Goal: Task Accomplishment & Management: Manage account settings

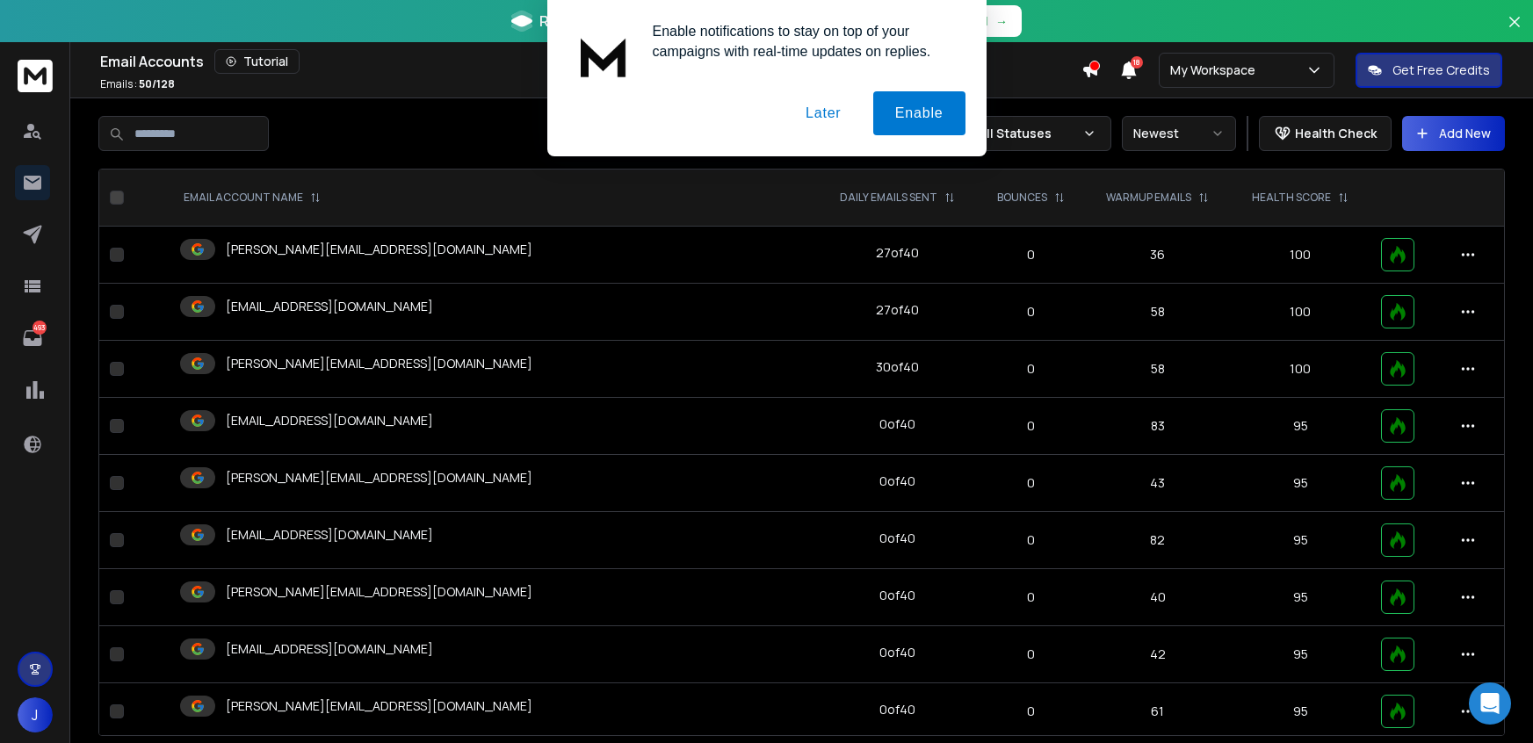
click at [816, 112] on button "Later" at bounding box center [823, 113] width 79 height 44
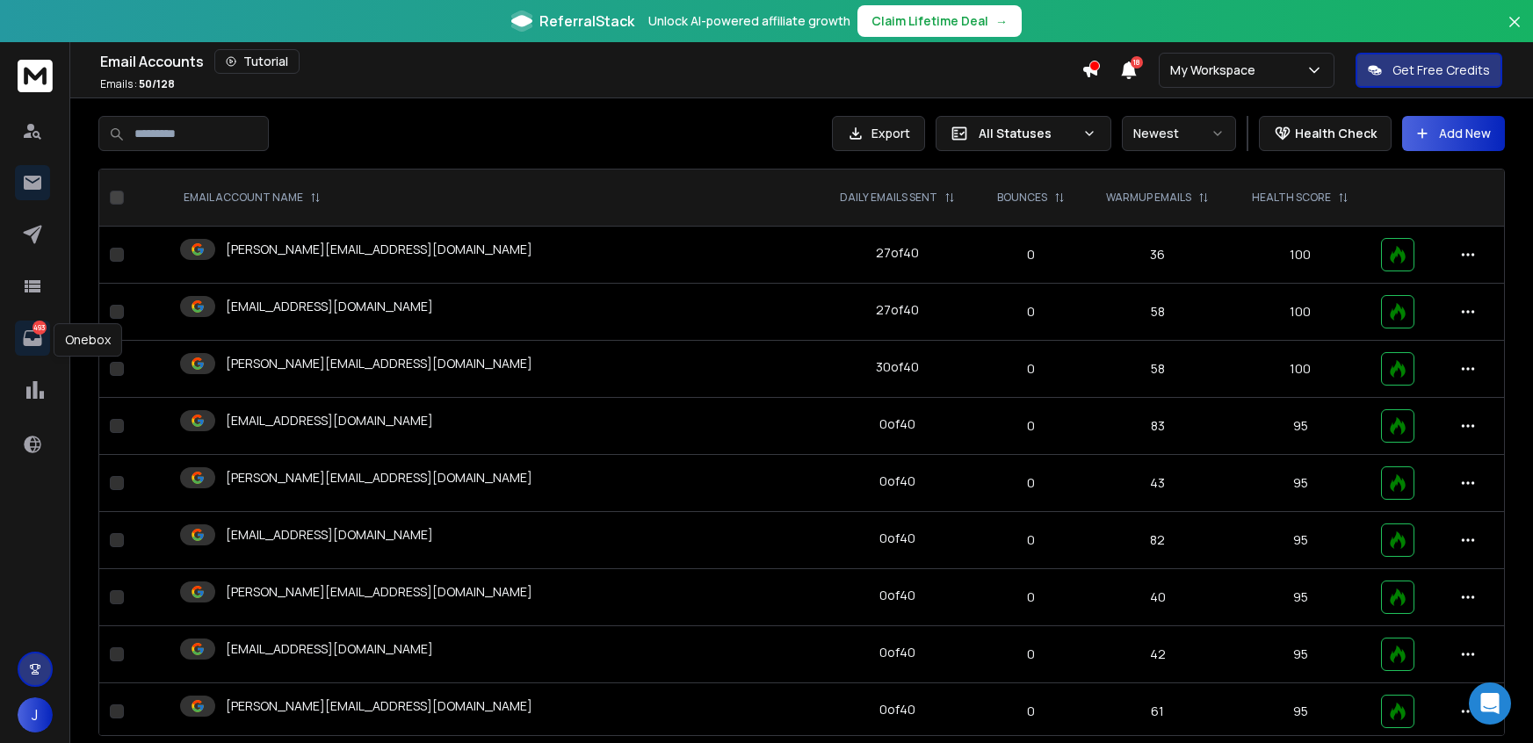
click at [42, 347] on link "493" at bounding box center [32, 338] width 35 height 35
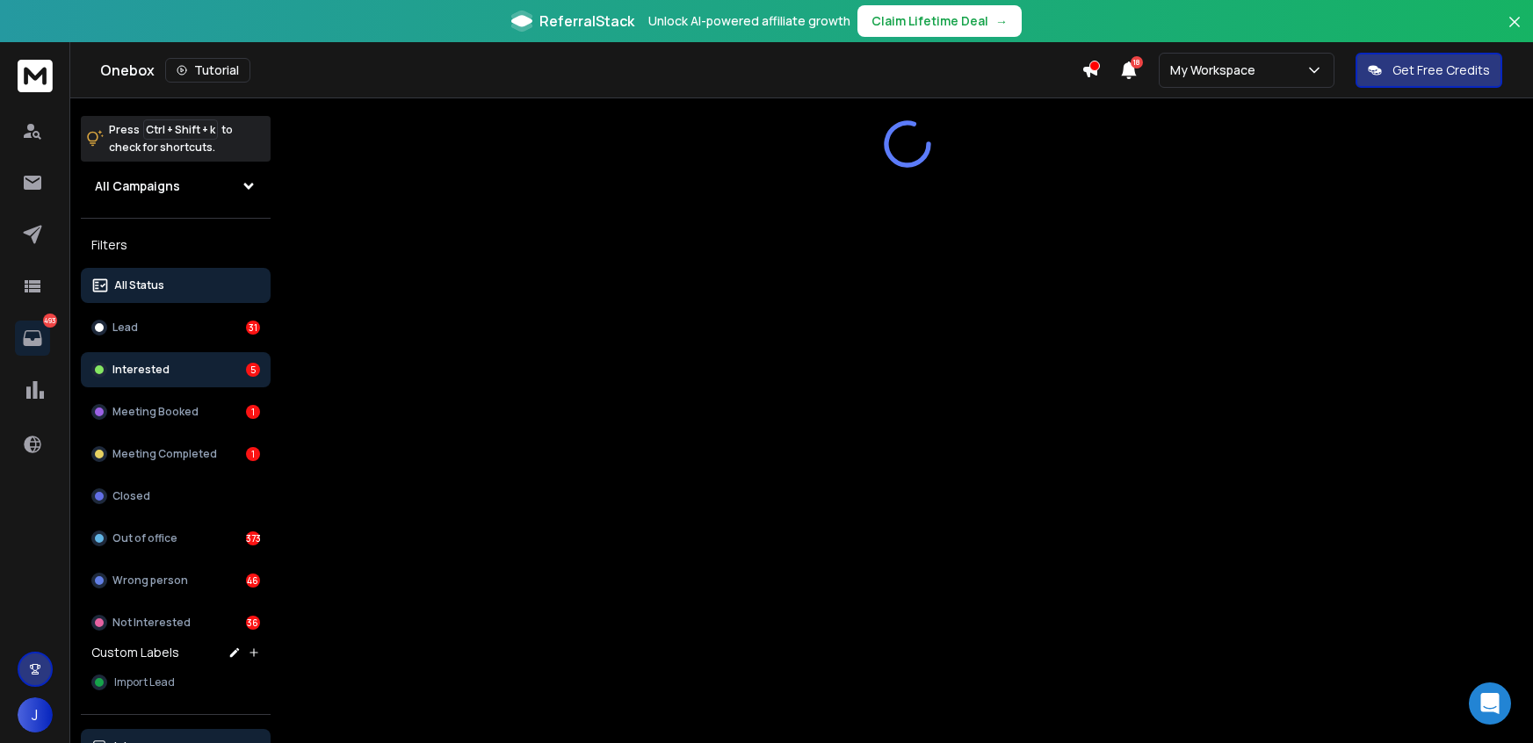
click at [148, 372] on p "Interested" at bounding box center [140, 370] width 57 height 14
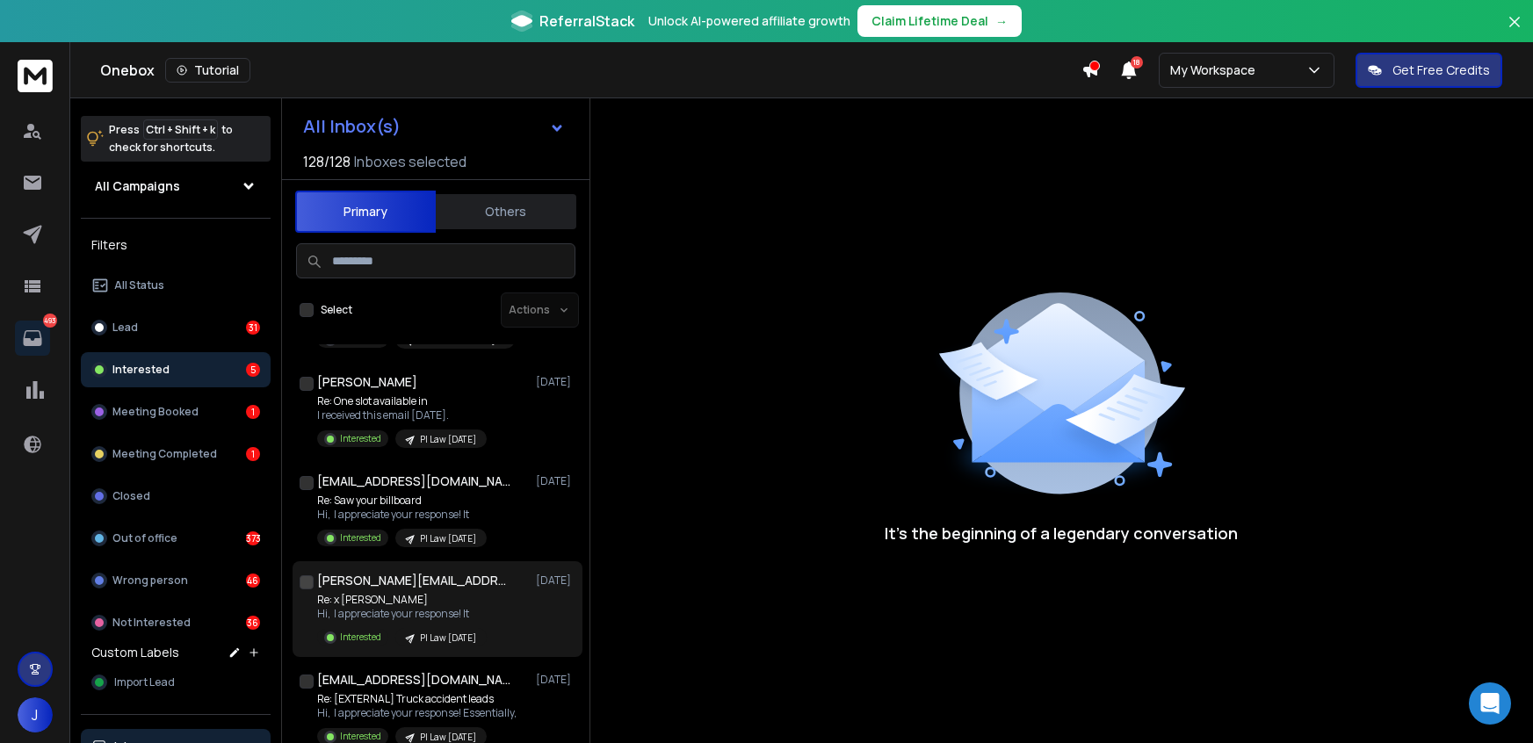
scroll to position [105, 0]
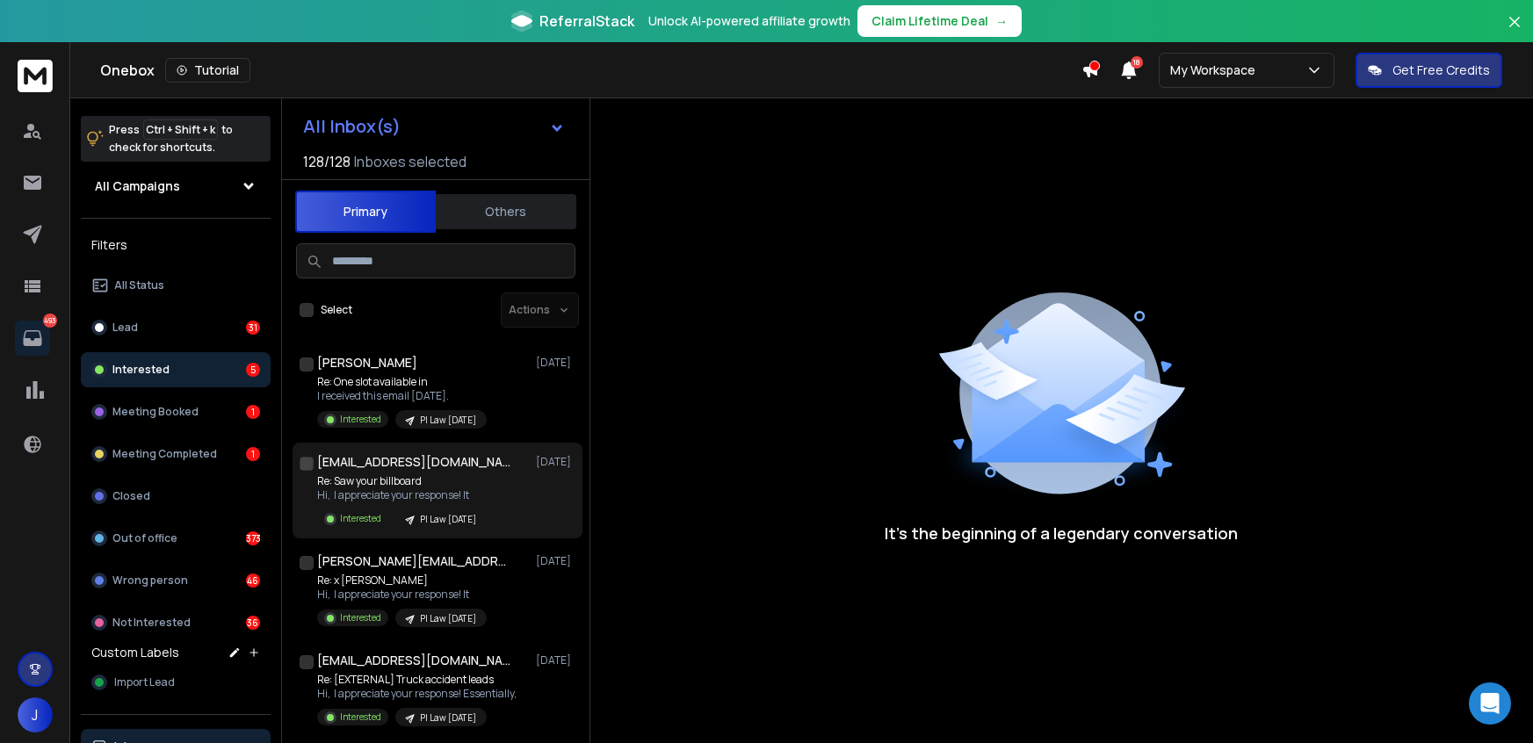
click at [474, 481] on p "Re: Saw your billboard" at bounding box center [402, 481] width 170 height 14
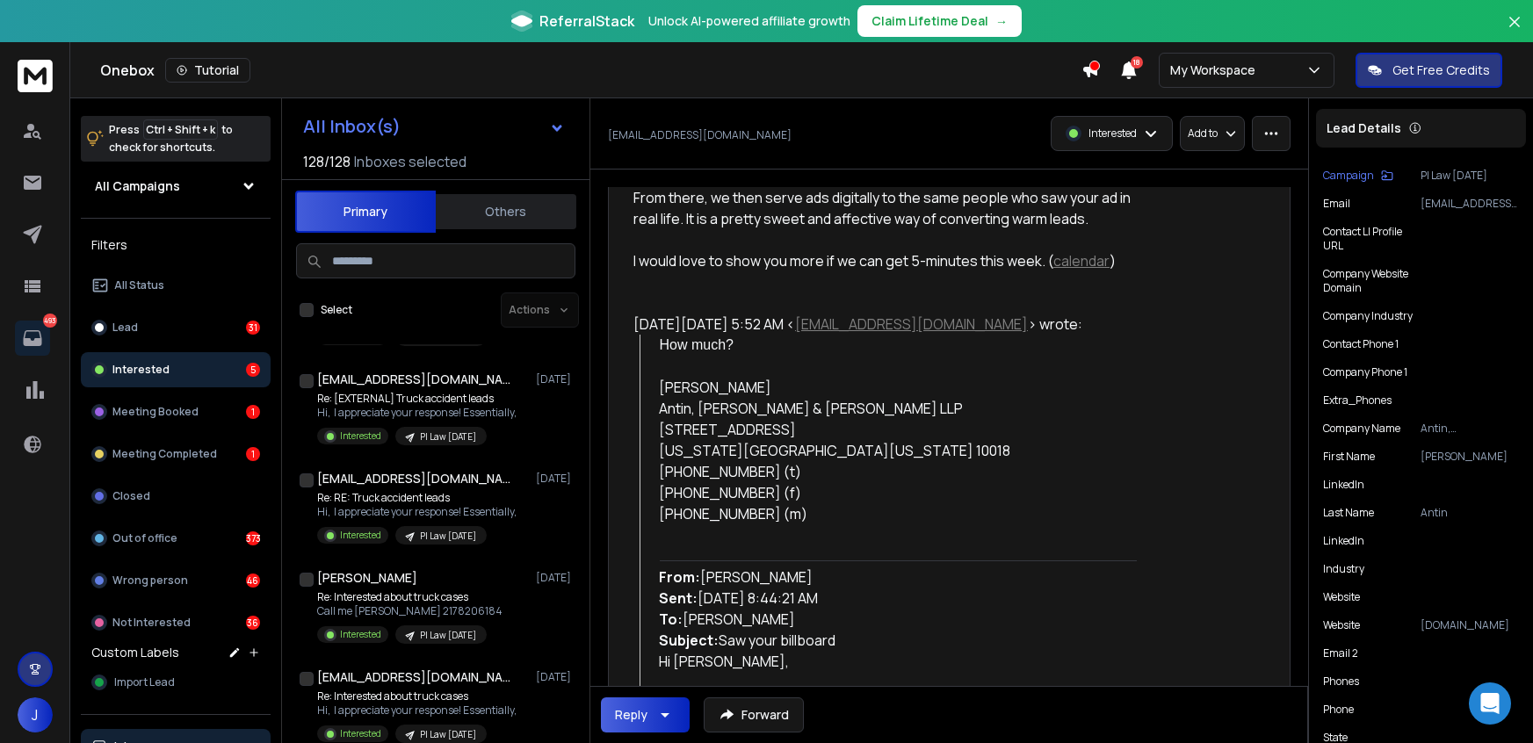
scroll to position [0, 0]
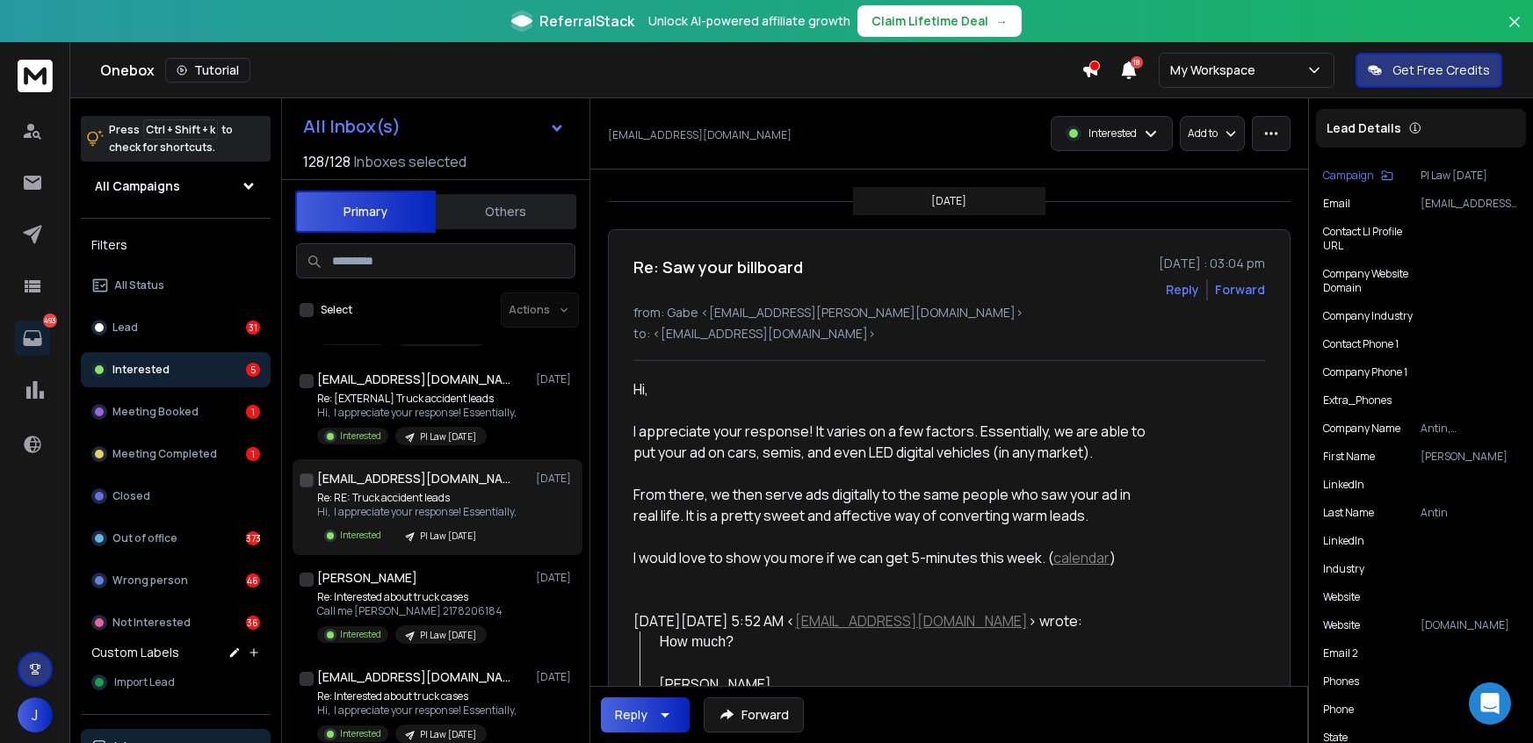
click at [479, 495] on p "Re: RE: Truck accident leads" at bounding box center [416, 498] width 199 height 14
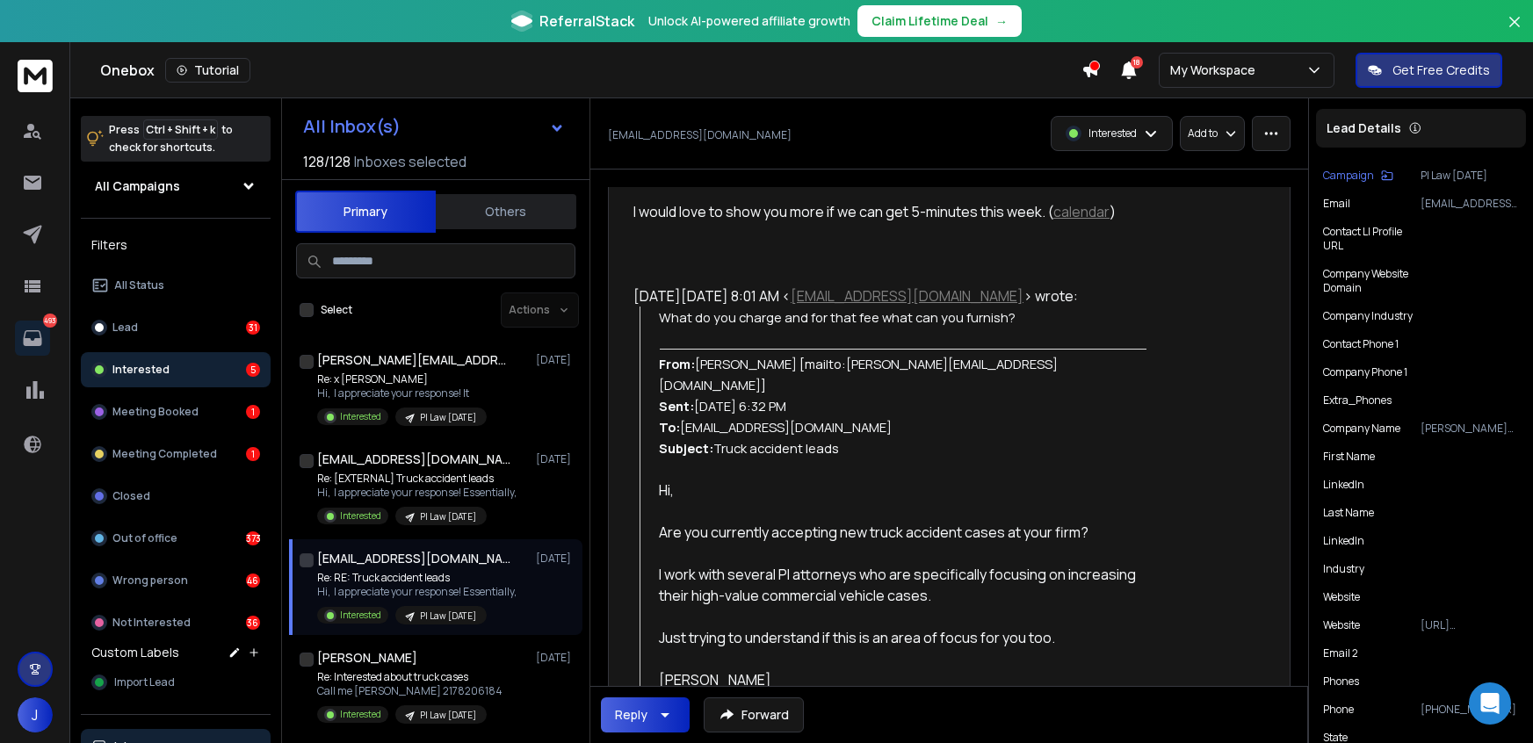
scroll to position [291, 0]
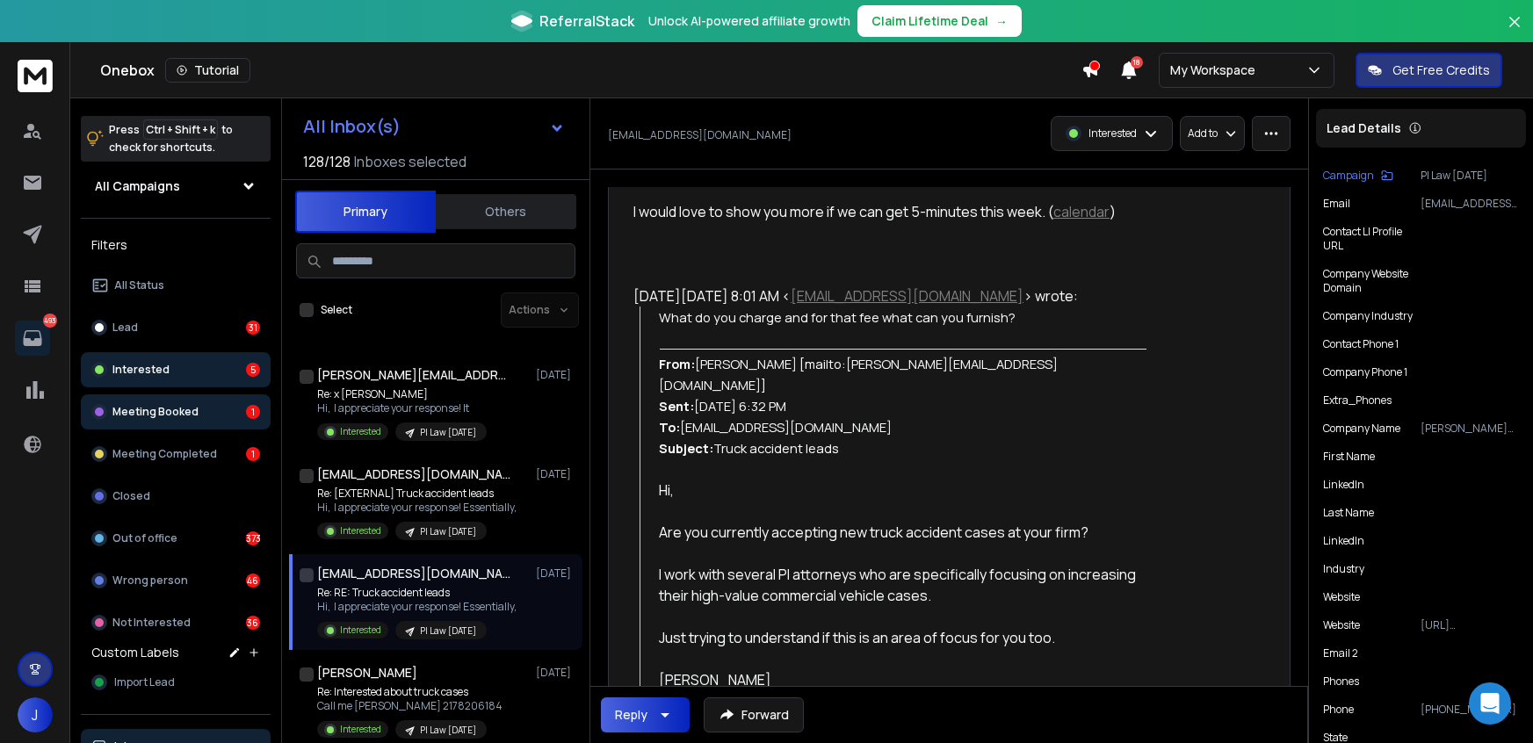
click at [164, 406] on p "Meeting Booked" at bounding box center [155, 412] width 86 height 14
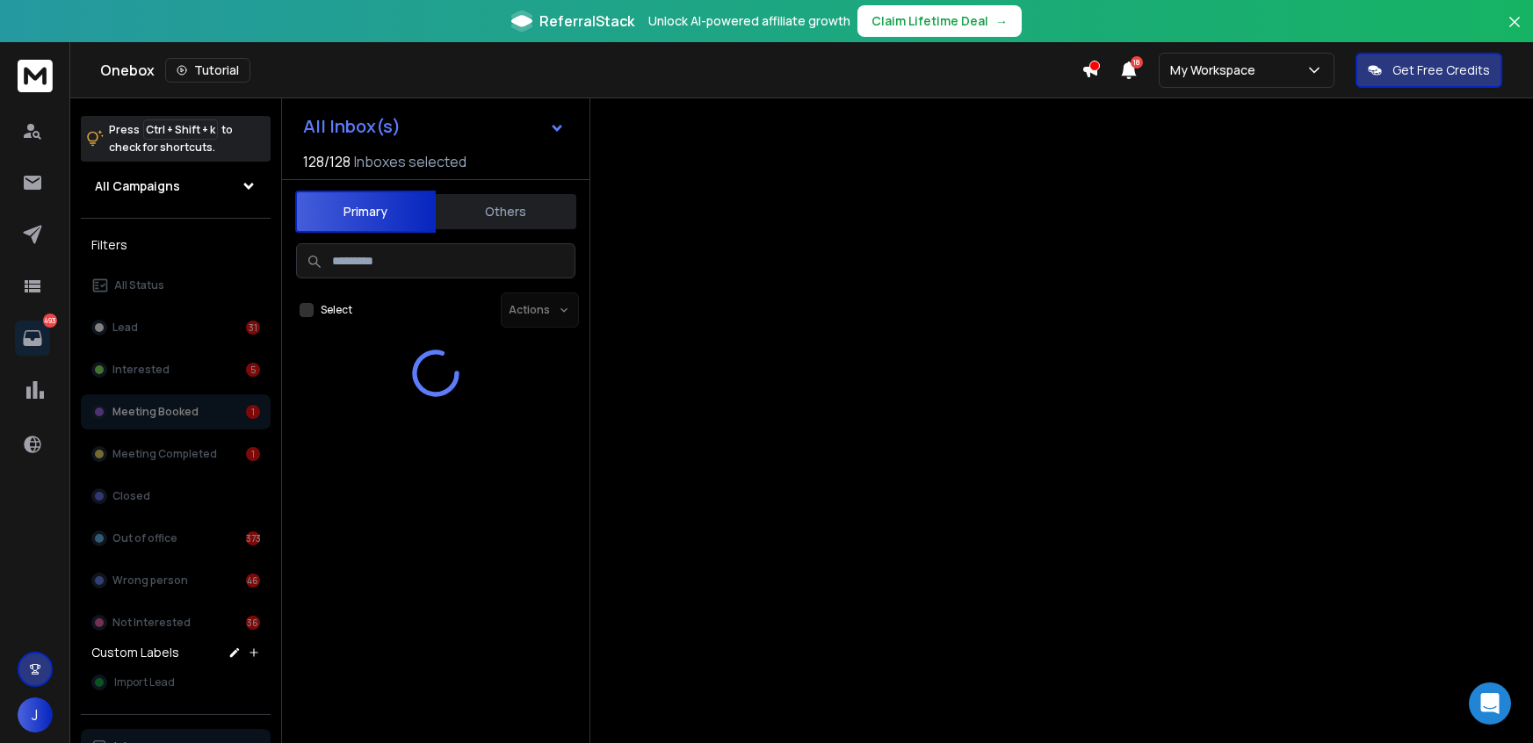
scroll to position [0, 0]
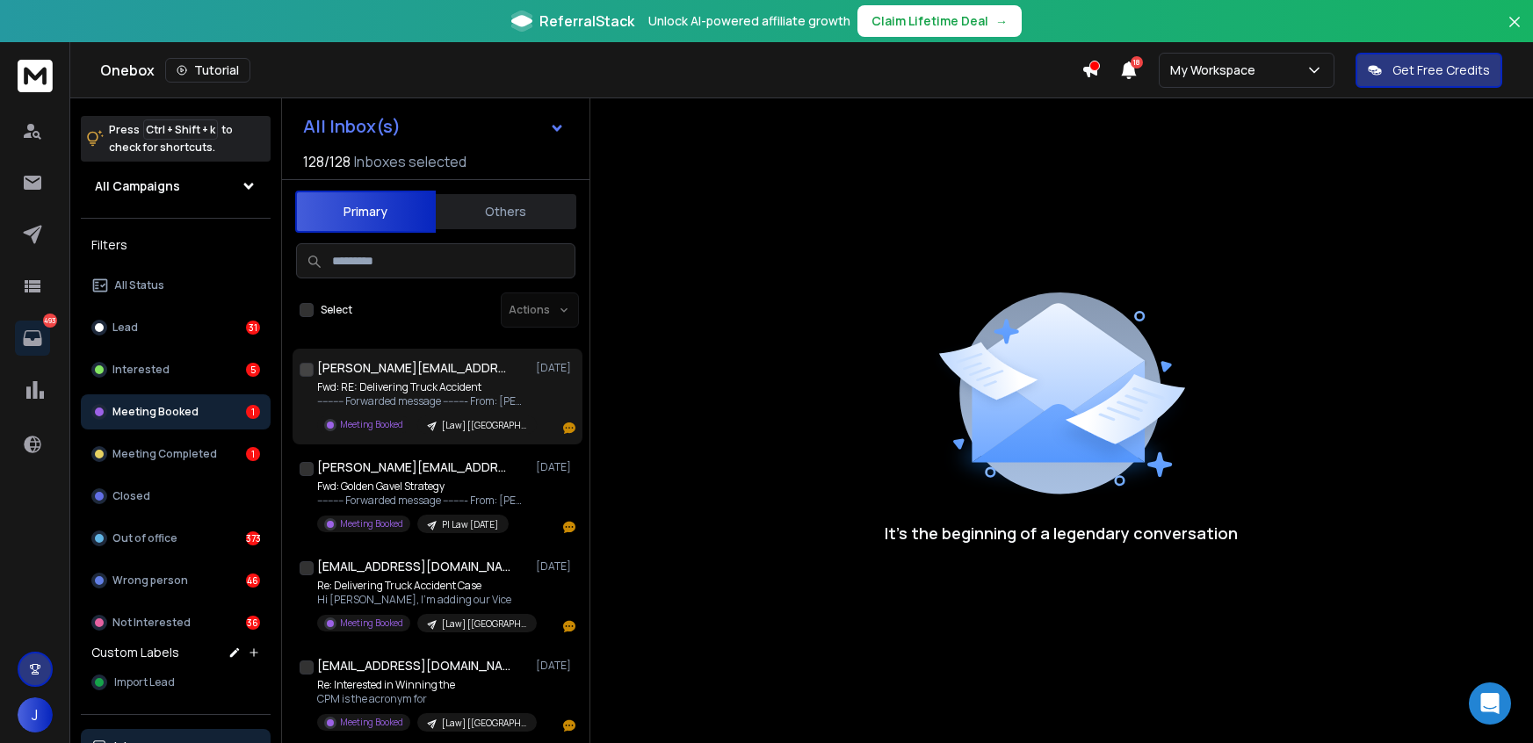
click at [487, 377] on div "[PERSON_NAME][EMAIL_ADDRESS][DOMAIN_NAME] [DATE] Fwd: RE: Delivering Truck Acci…" at bounding box center [446, 396] width 258 height 75
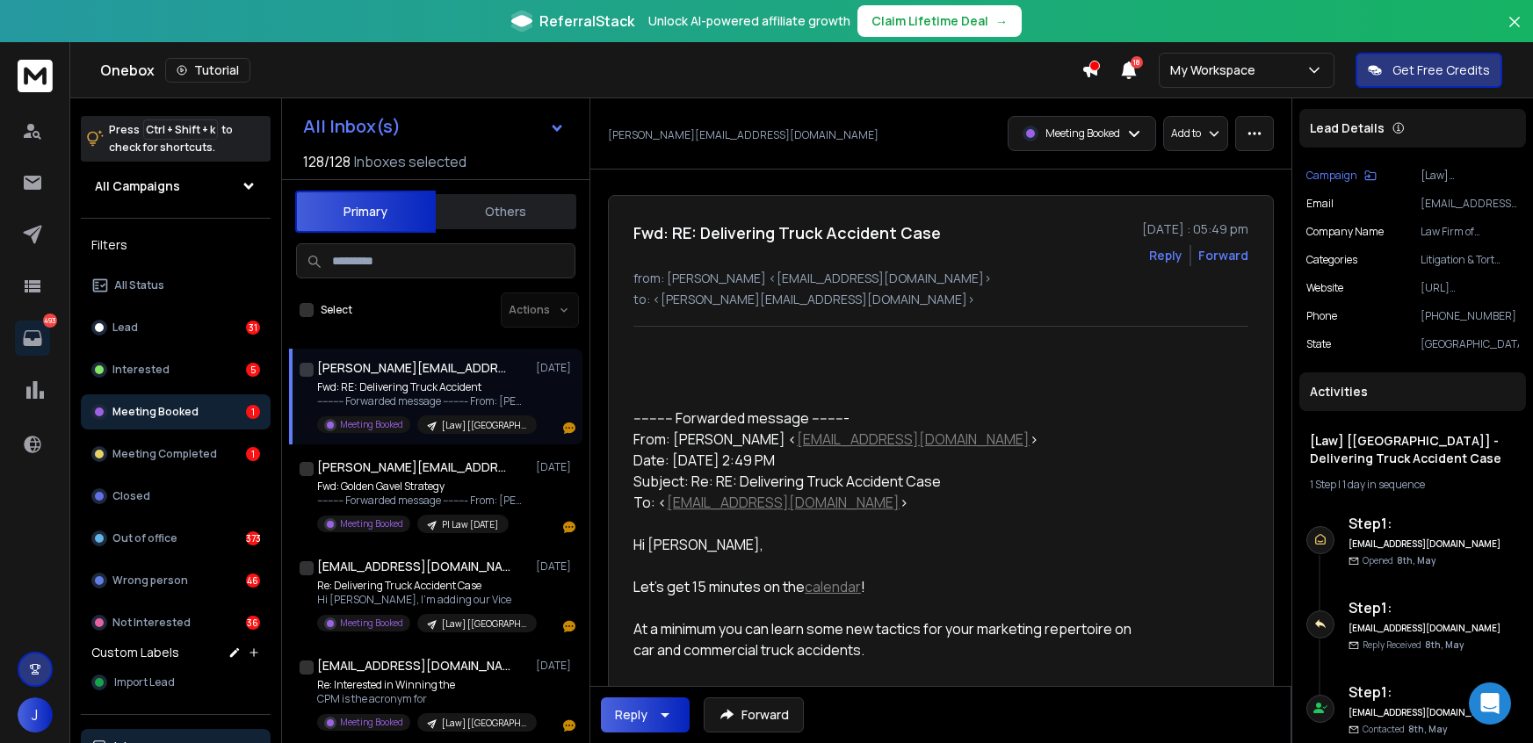
scroll to position [36, 0]
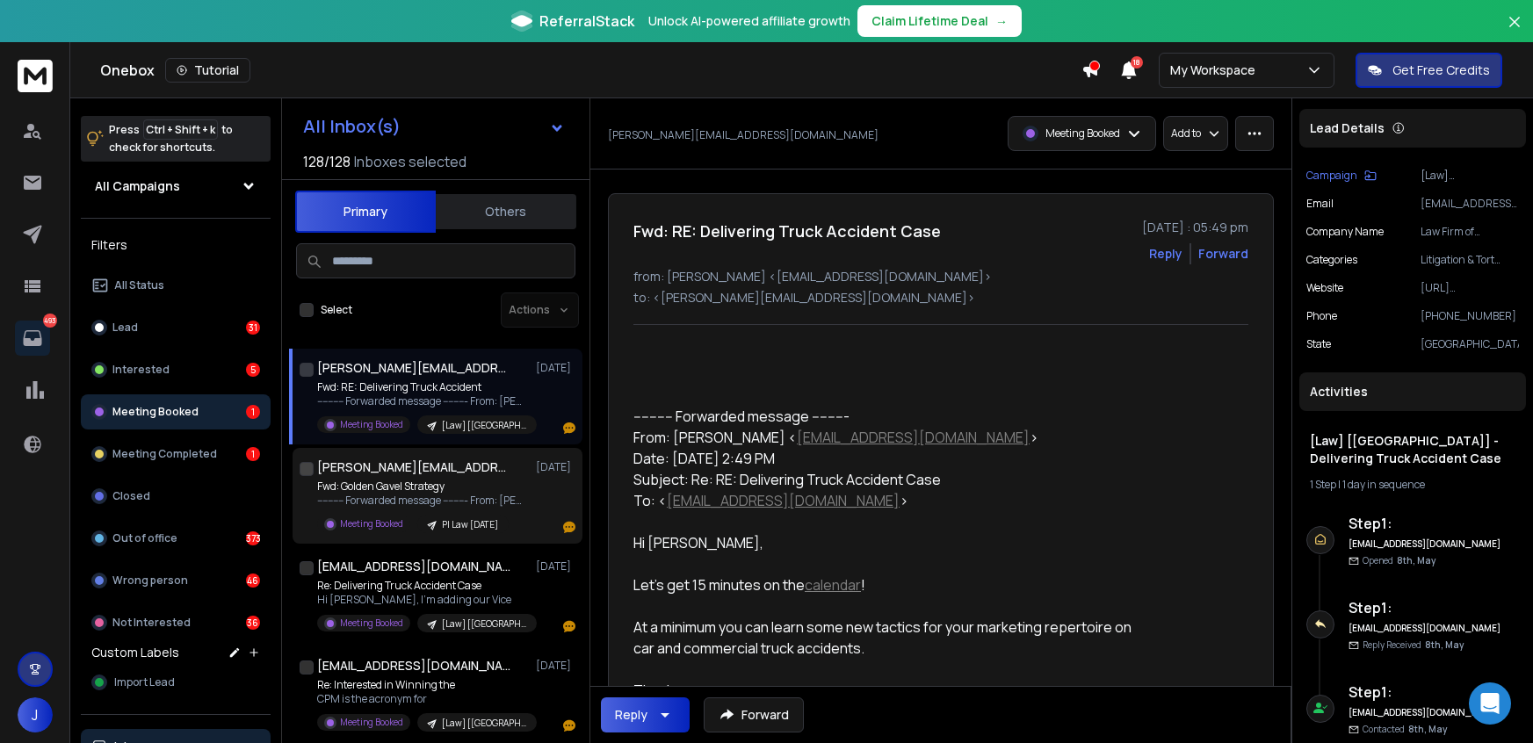
click at [374, 486] on p "Fwd: Golden Gavel Strategy" at bounding box center [422, 487] width 211 height 14
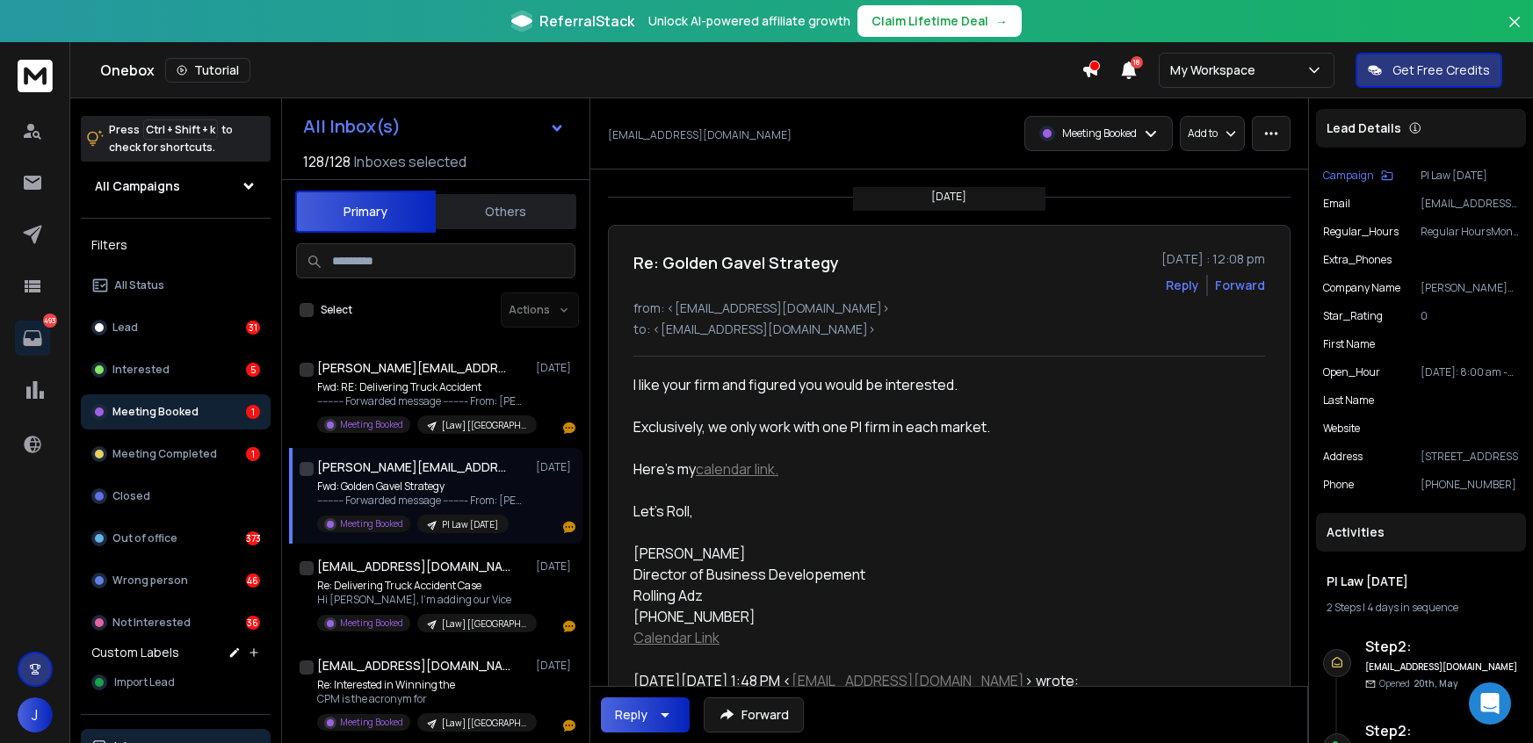
scroll to position [0, 0]
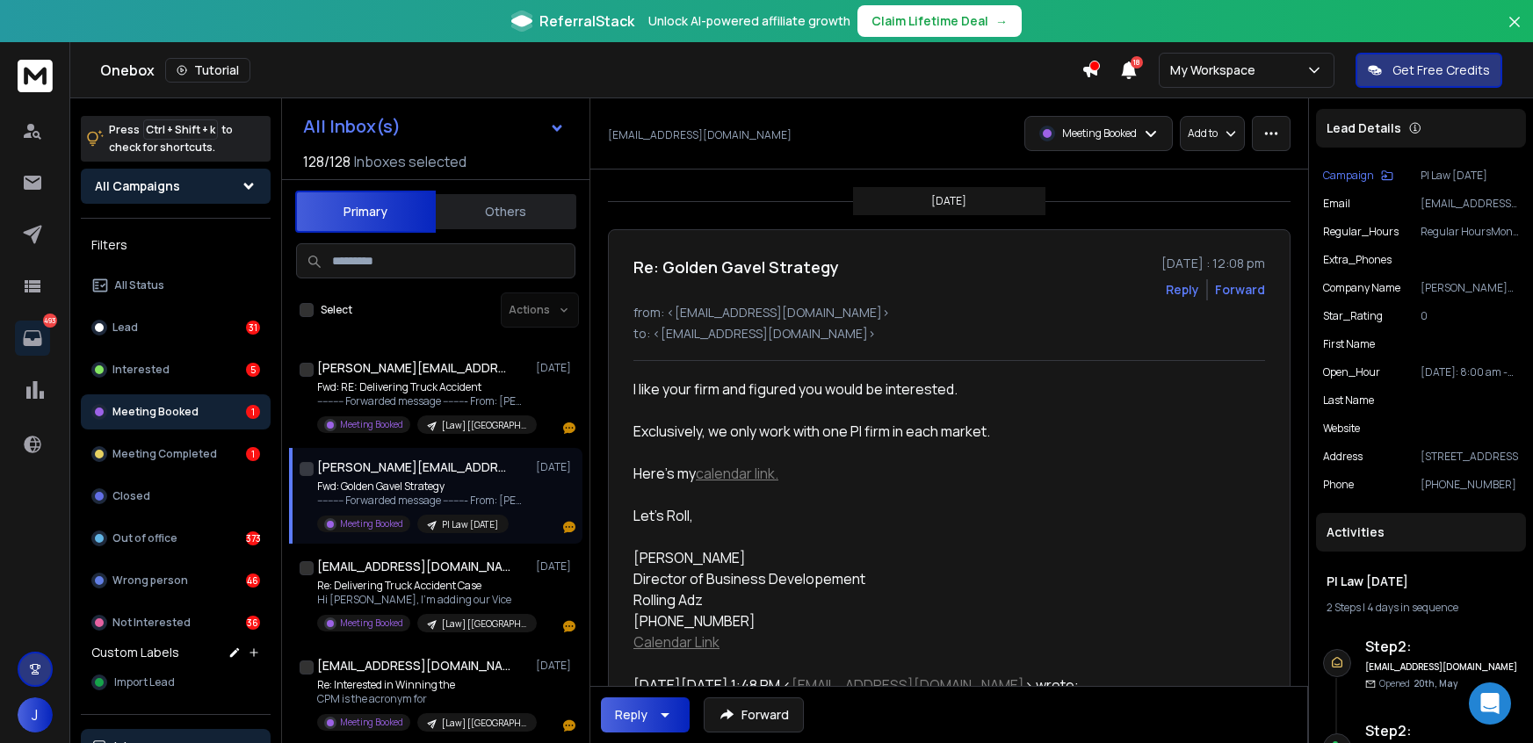
click at [141, 200] on button "All Campaigns" at bounding box center [176, 186] width 190 height 35
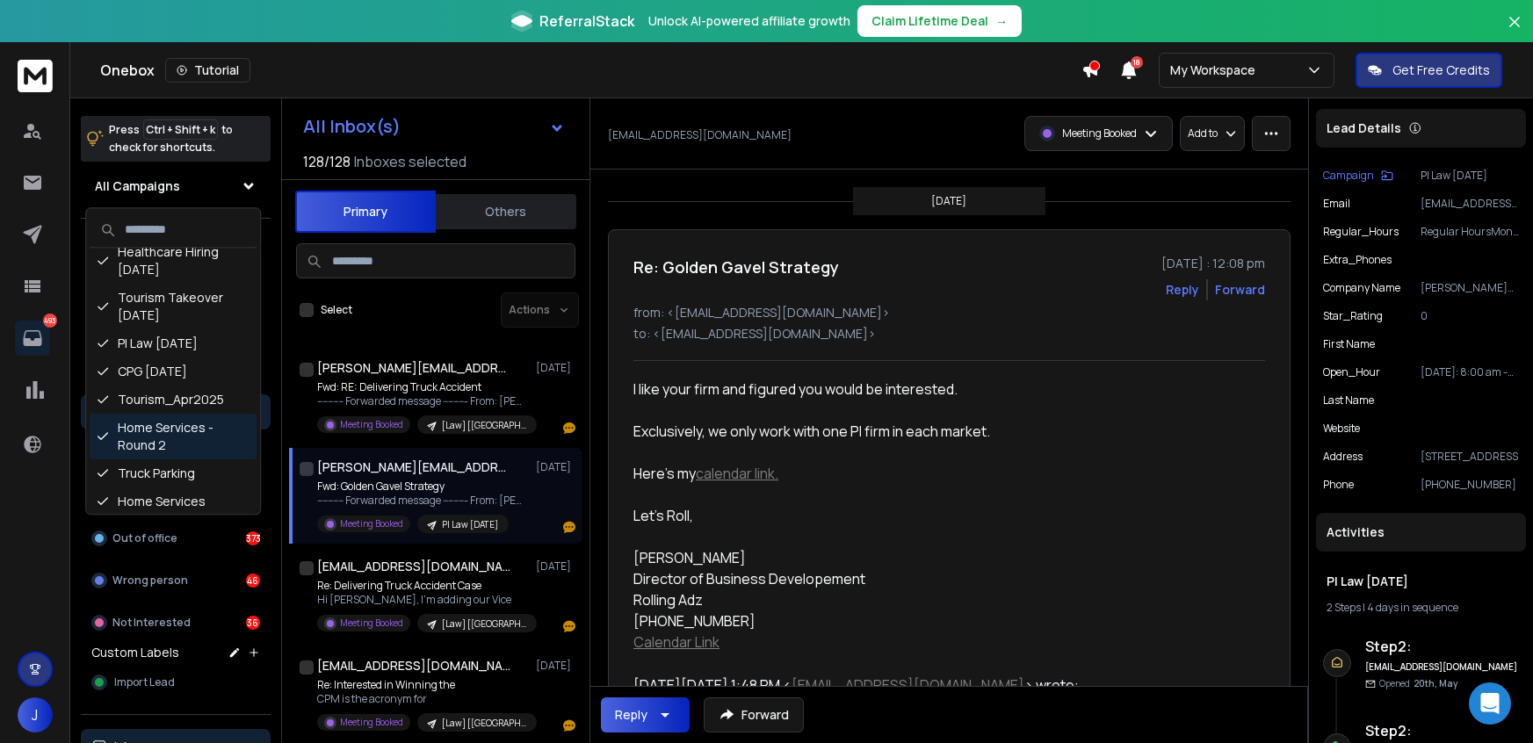
scroll to position [182, 0]
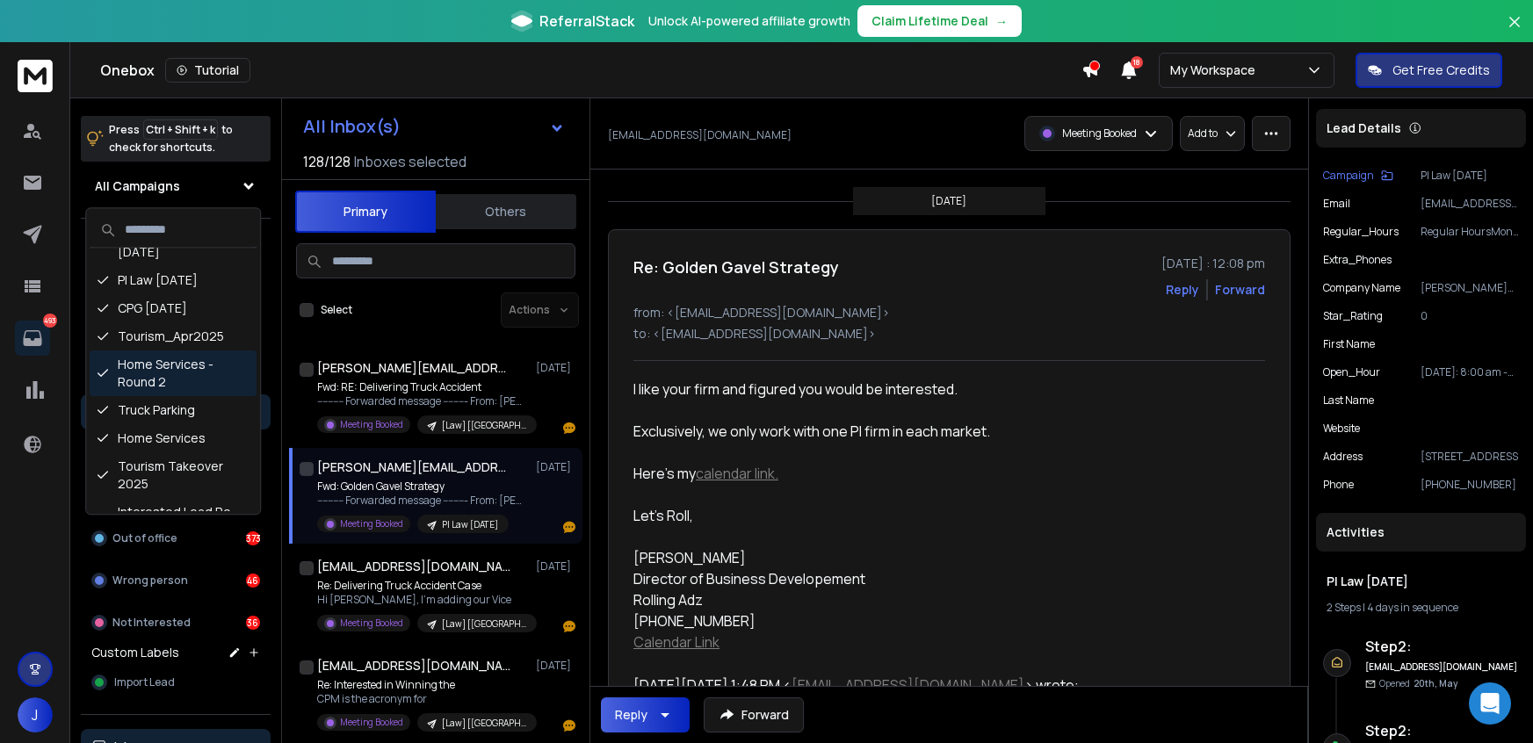
click at [206, 370] on div "Home Services -Round 2" at bounding box center [173, 374] width 167 height 46
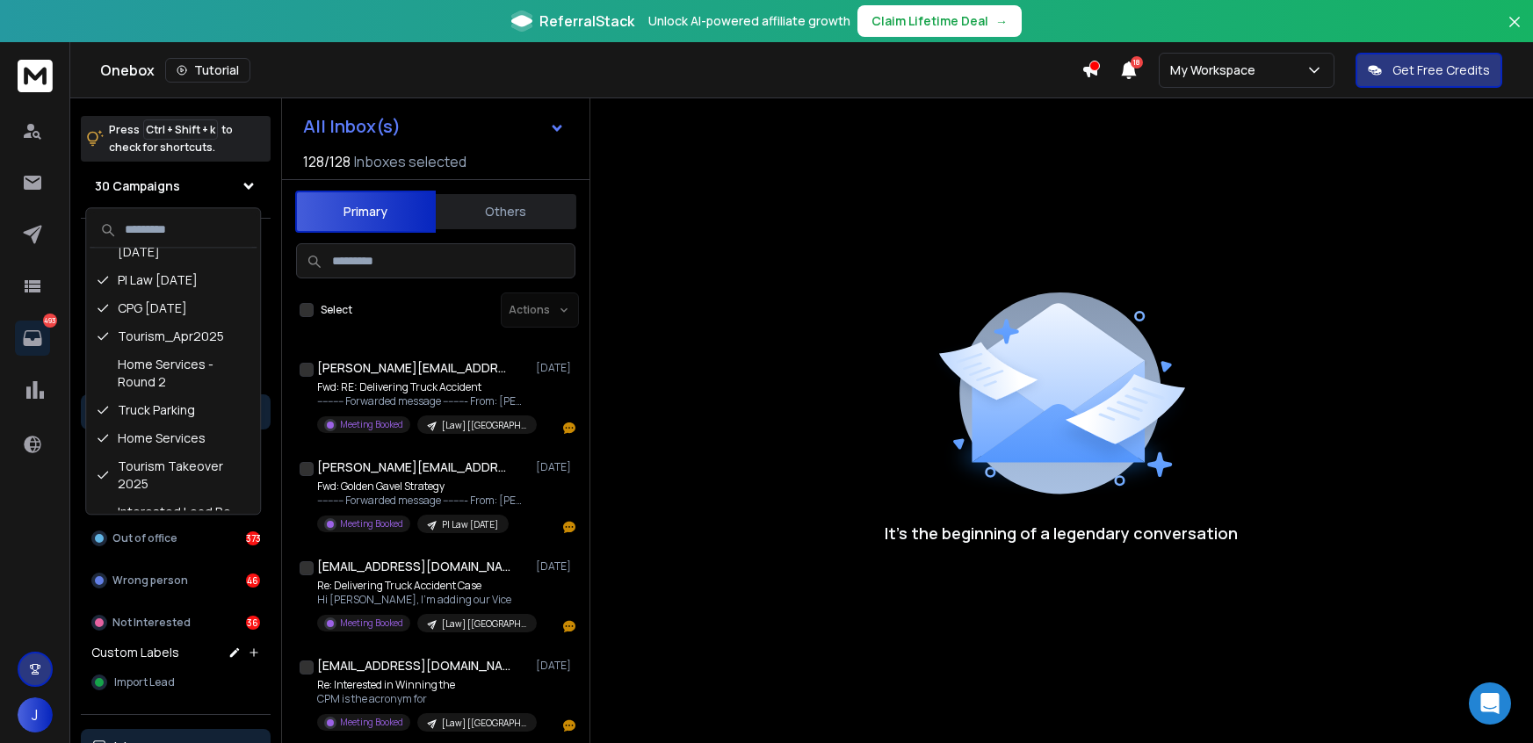
click at [807, 387] on div "It’s the beginning of a legendary conversation" at bounding box center [1061, 414] width 943 height 632
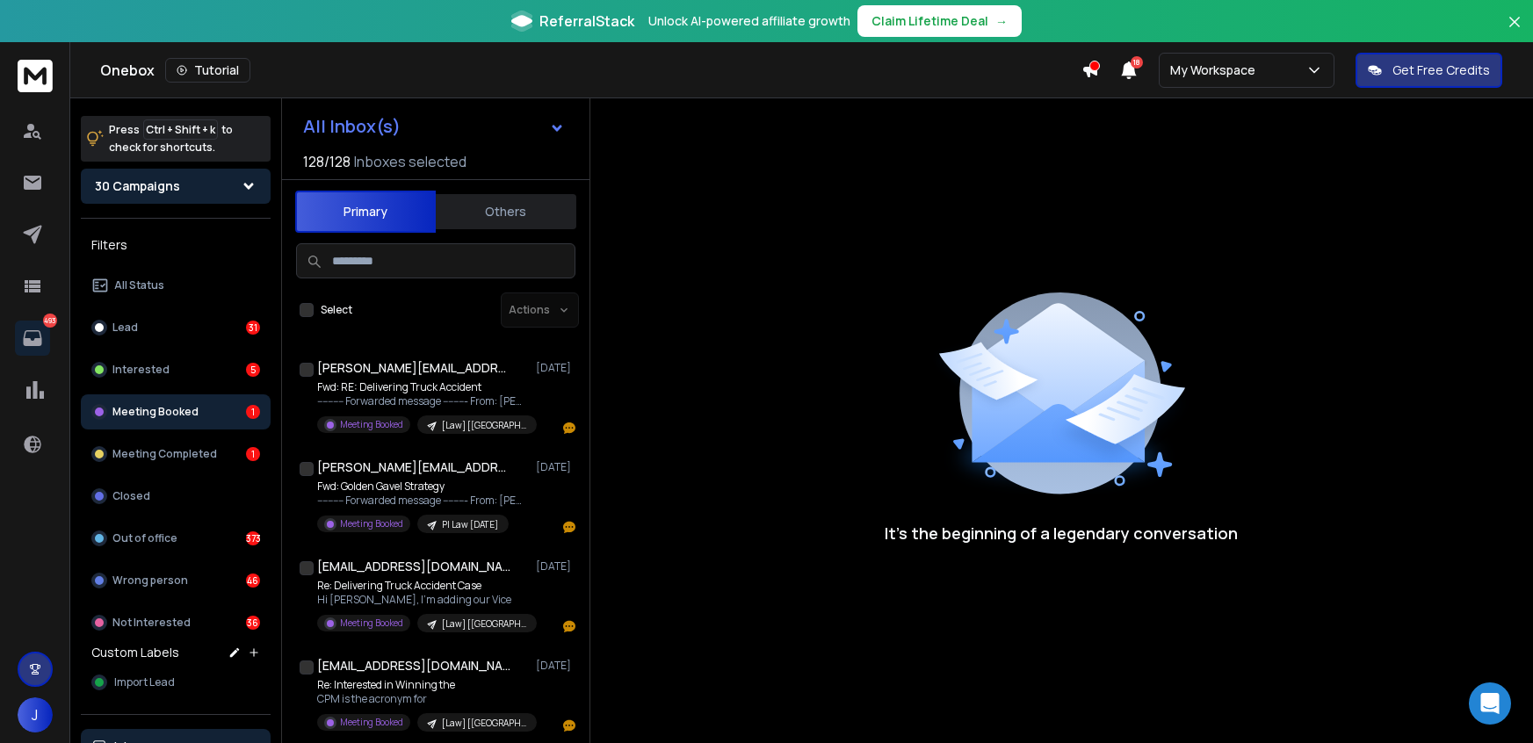
click at [155, 190] on h1 "30 Campaigns" at bounding box center [137, 186] width 85 height 18
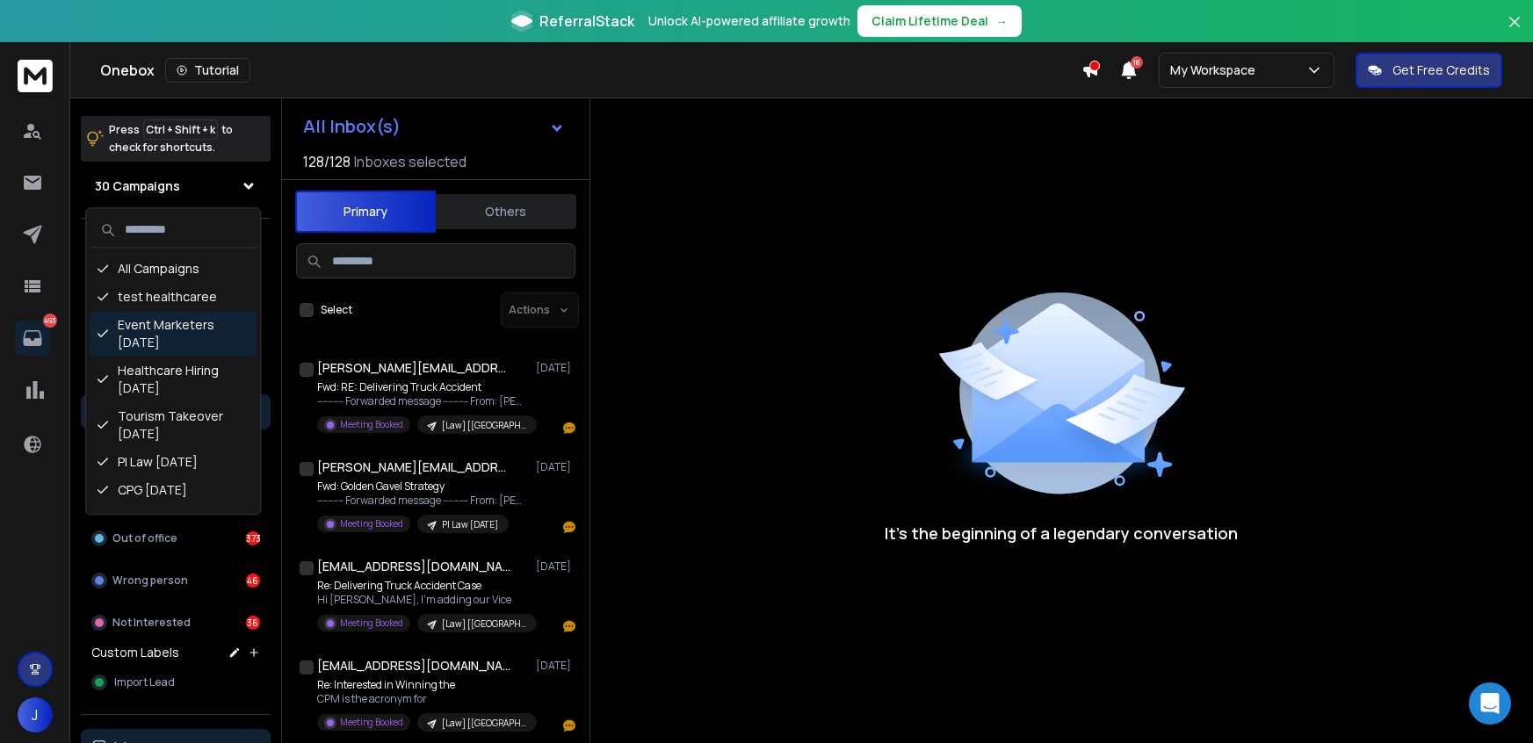
click at [220, 337] on div "Event Marketers [DATE]" at bounding box center [173, 334] width 167 height 46
click at [789, 403] on div "It’s the beginning of a legendary conversation" at bounding box center [1061, 414] width 943 height 632
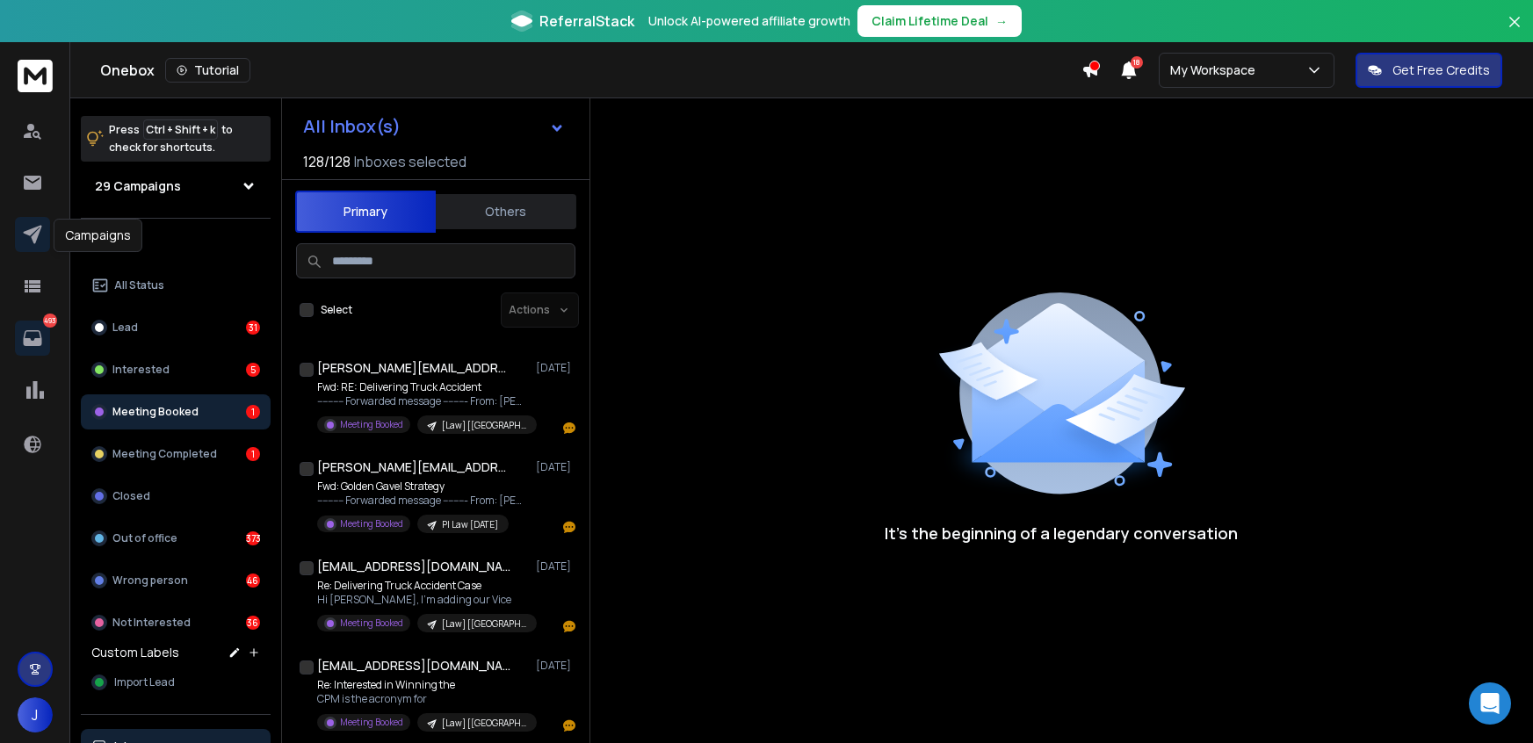
click at [22, 241] on icon at bounding box center [32, 234] width 21 height 21
